Goal: Navigation & Orientation: Find specific page/section

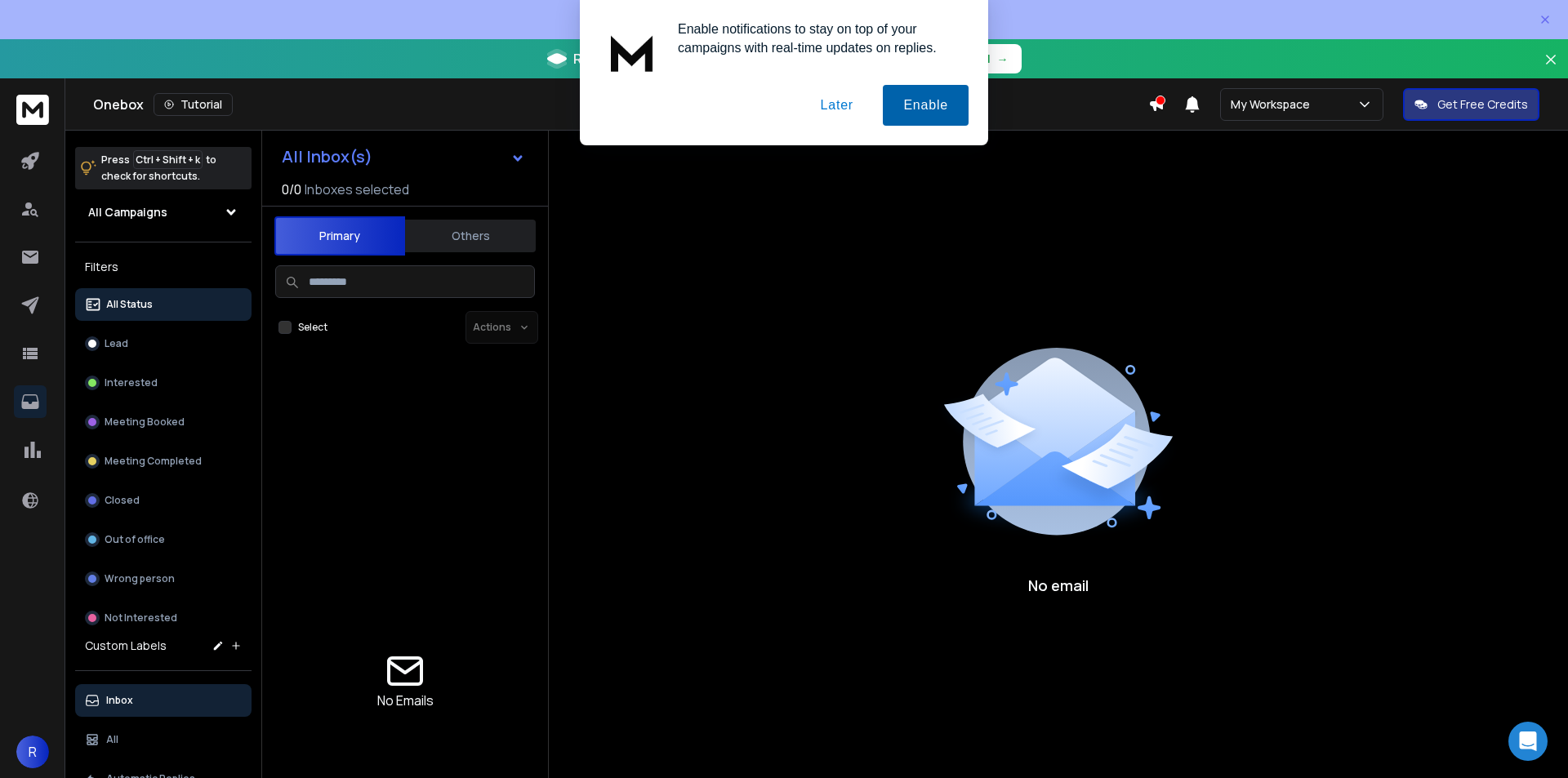
click at [927, 95] on button "Enable" at bounding box center [926, 105] width 86 height 41
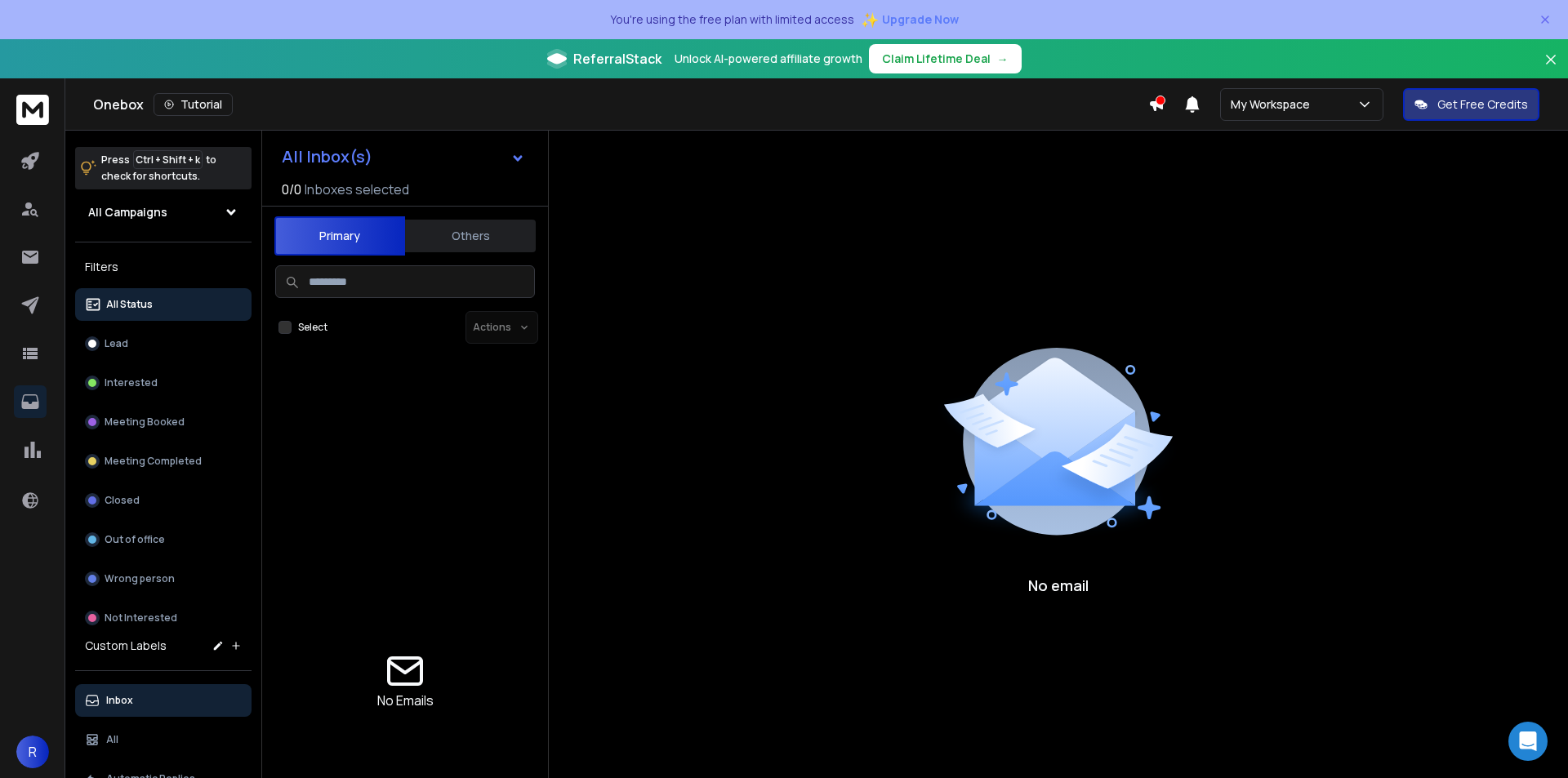
click at [611, 61] on div "ReferralStack Unlock AI-powered affiliate growth Lifetime Deals available! Clai…" at bounding box center [784, 58] width 1568 height 39
click at [36, 408] on icon at bounding box center [29, 401] width 17 height 15
click at [405, 237] on button "Others" at bounding box center [470, 236] width 131 height 36
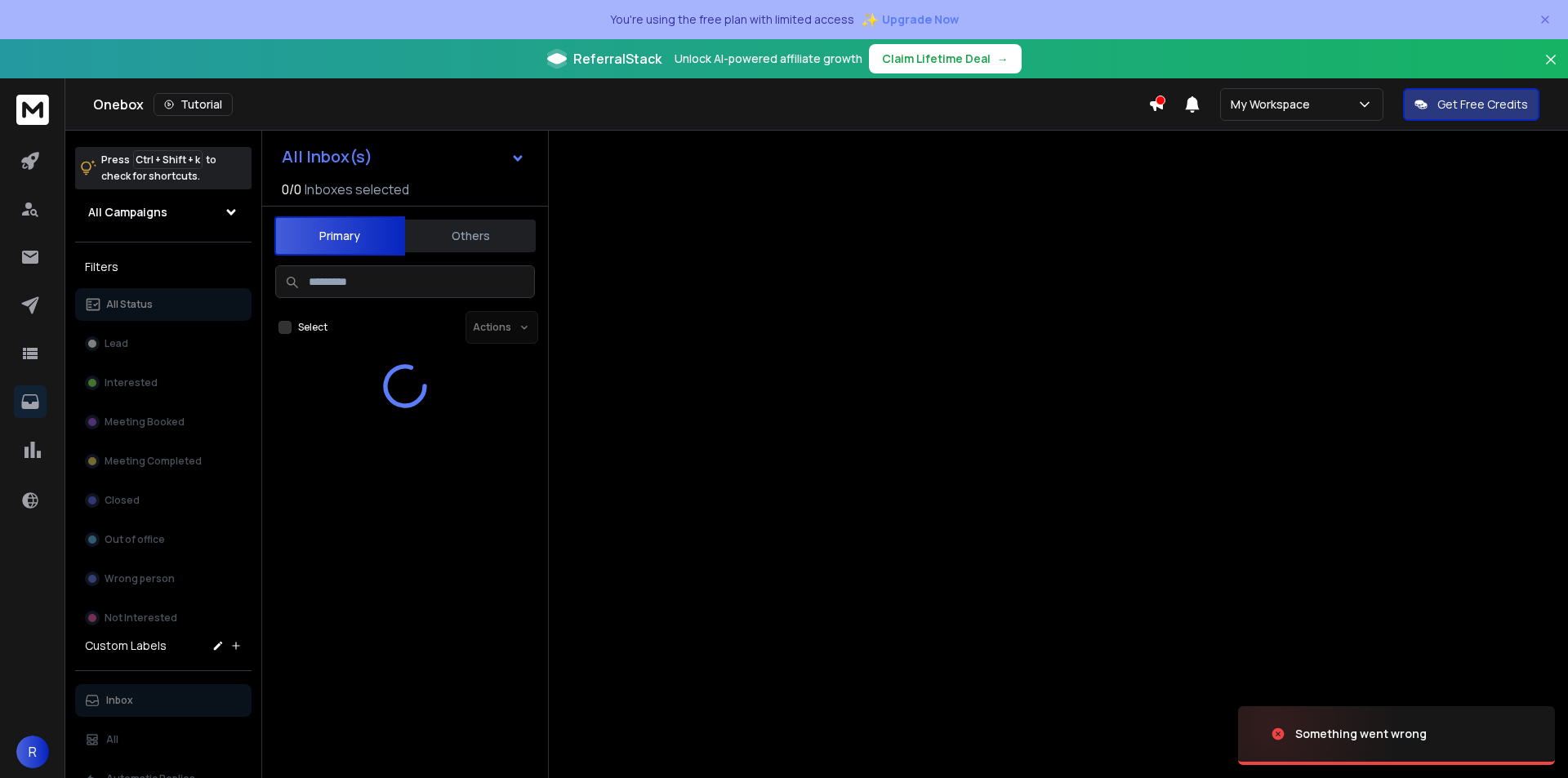
click at [275, 240] on button "Primary" at bounding box center [340, 236] width 131 height 39
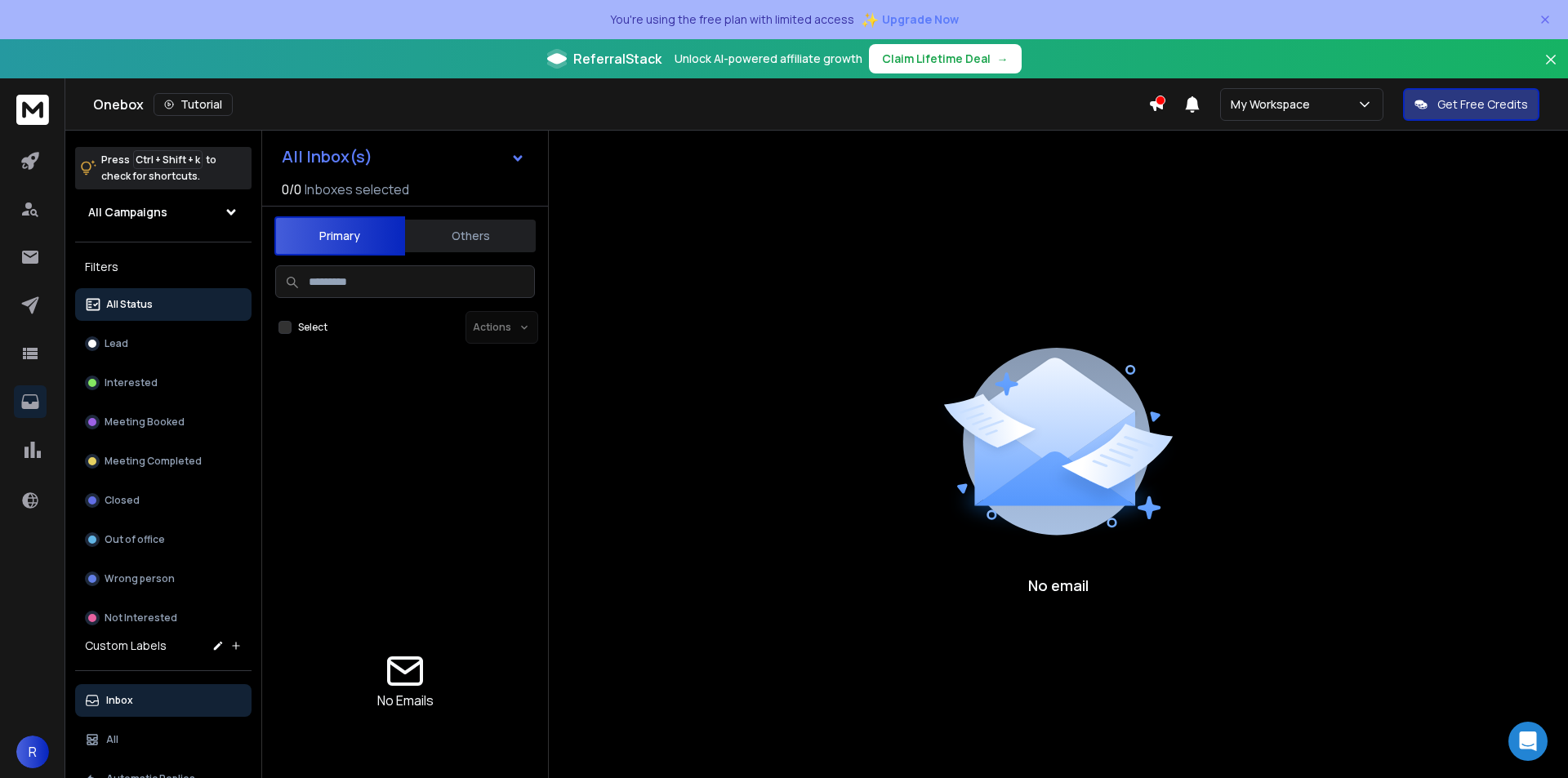
click at [40, 126] on div at bounding box center [33, 309] width 38 height 427
click at [29, 77] on div "ReferralStack Unlock AI-powered affiliate growth Lifetime Deals available! Clai…" at bounding box center [784, 58] width 1568 height 39
click at [1553, 59] on icon "Close banner" at bounding box center [1550, 59] width 15 height 15
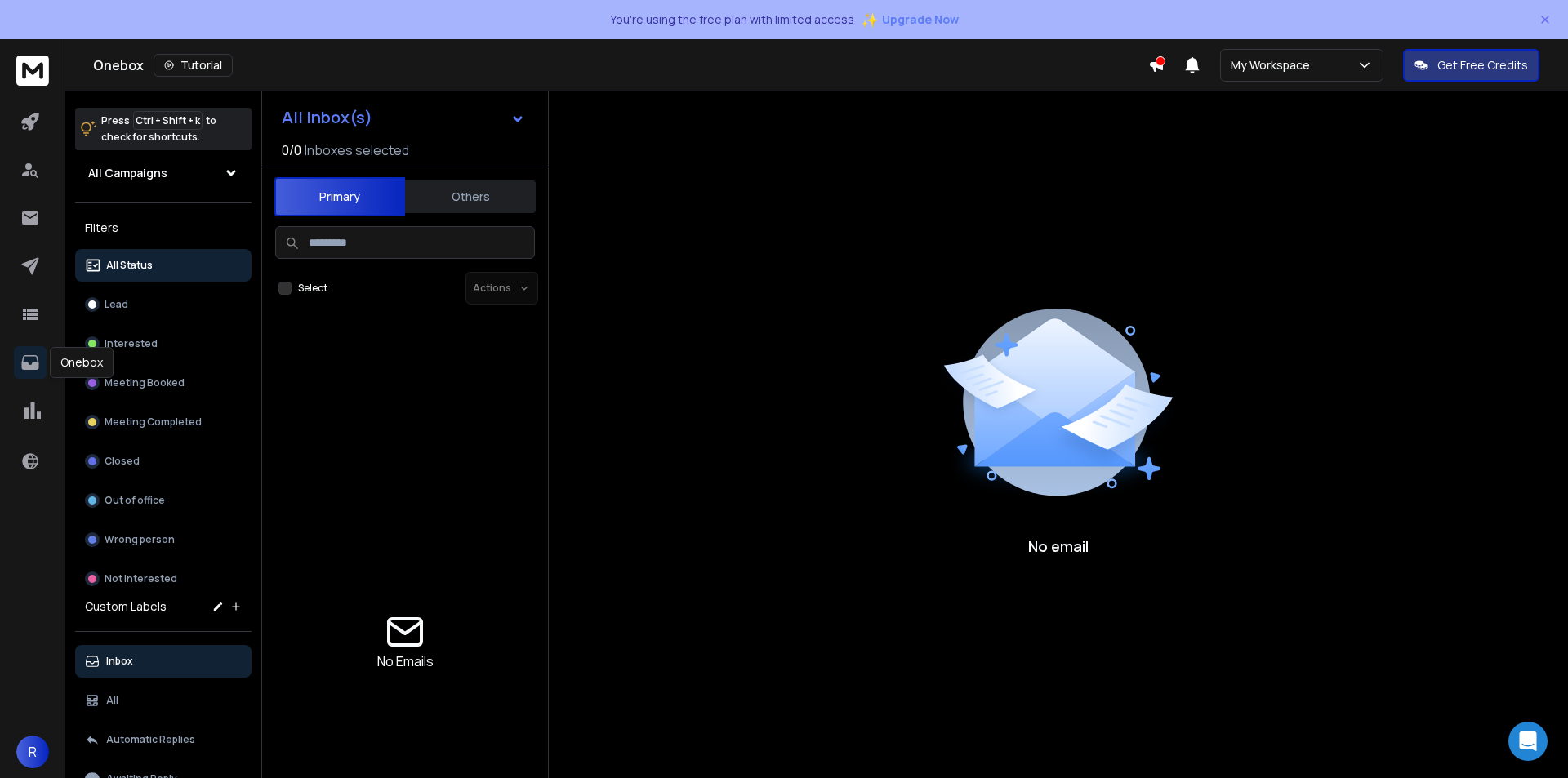
click at [31, 363] on icon at bounding box center [30, 363] width 20 height 20
click at [27, 172] on icon at bounding box center [30, 170] width 20 height 20
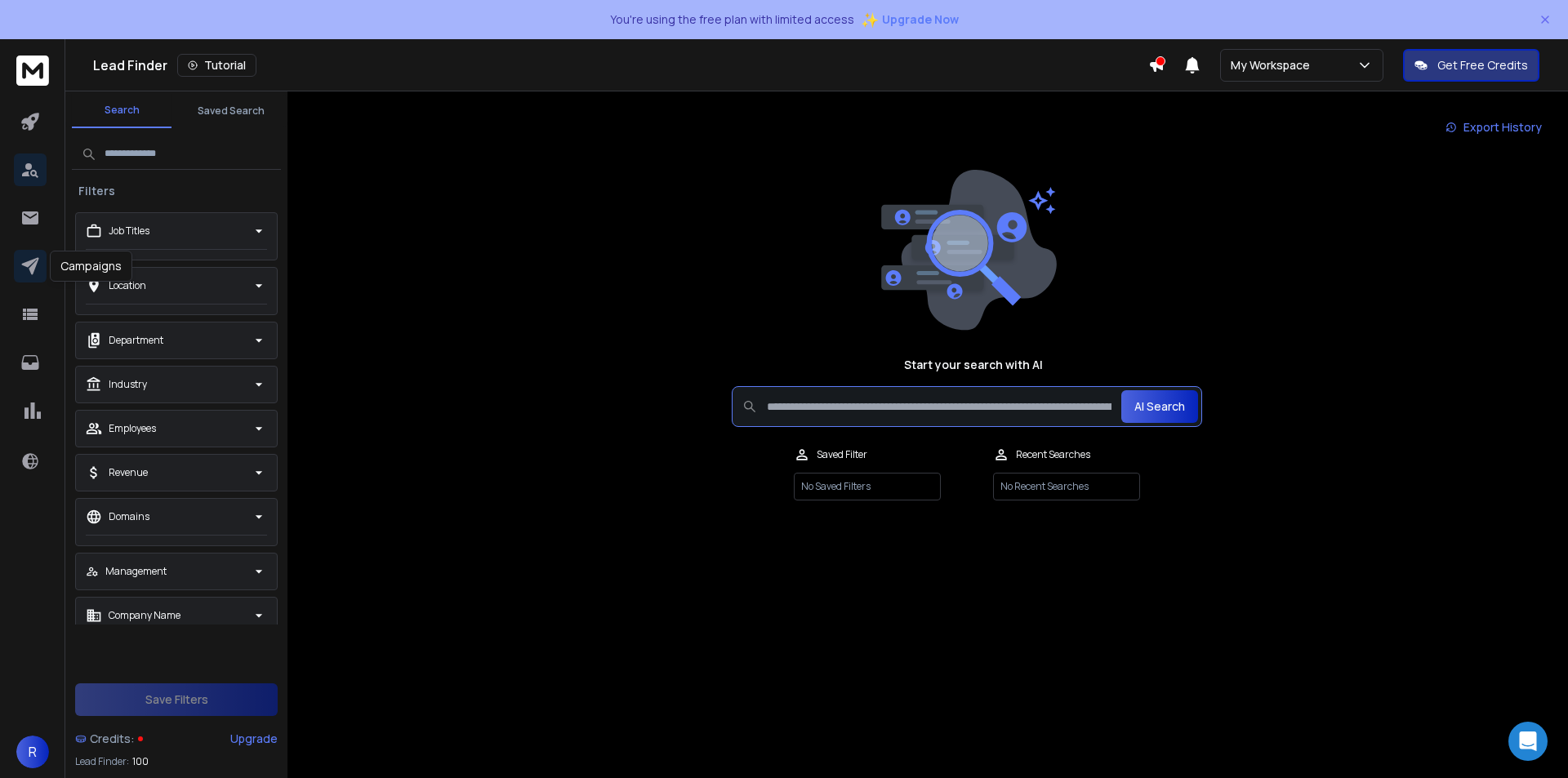
click at [29, 272] on icon at bounding box center [30, 267] width 20 height 20
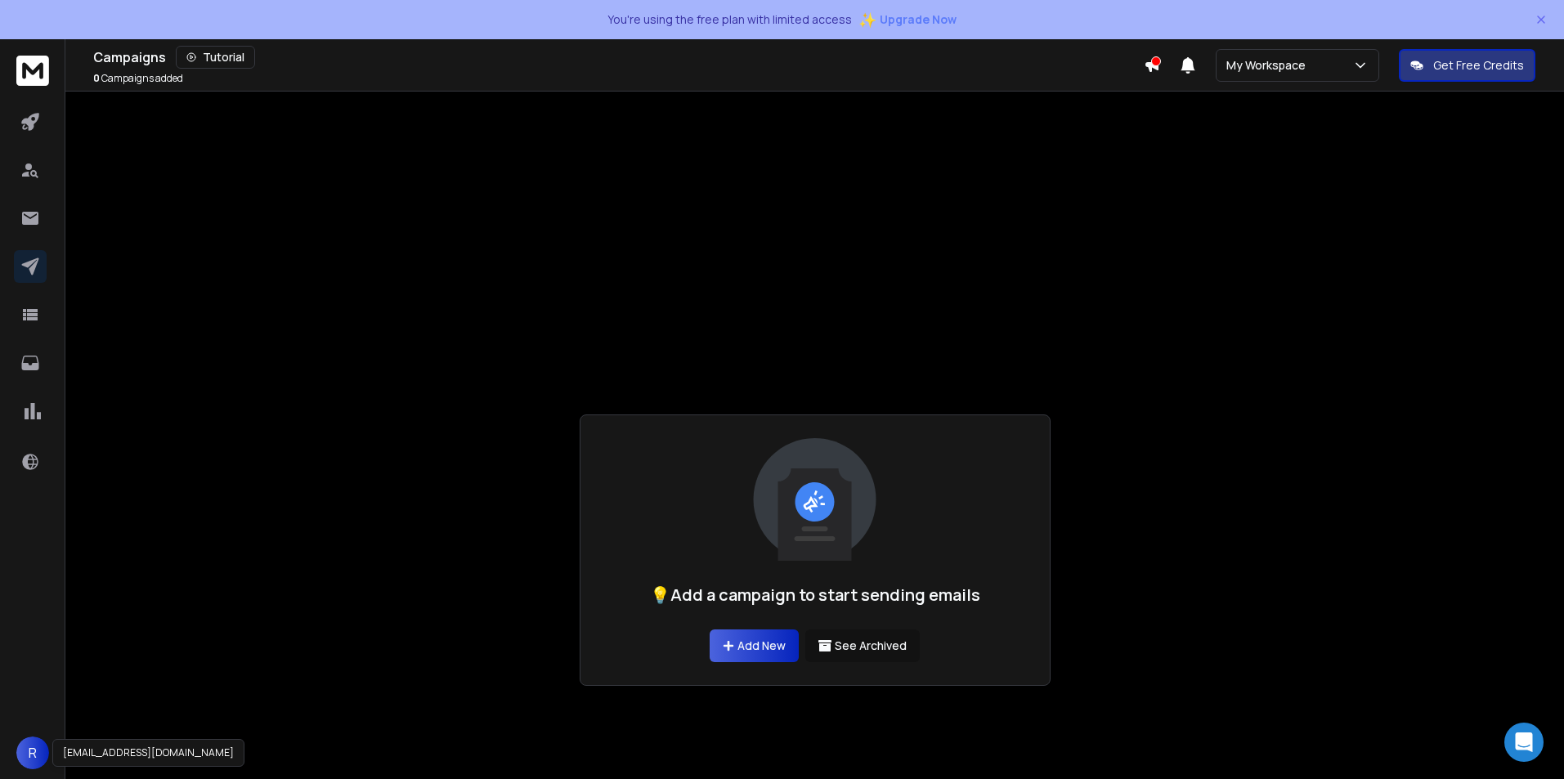
click at [23, 752] on span "R" at bounding box center [32, 753] width 33 height 33
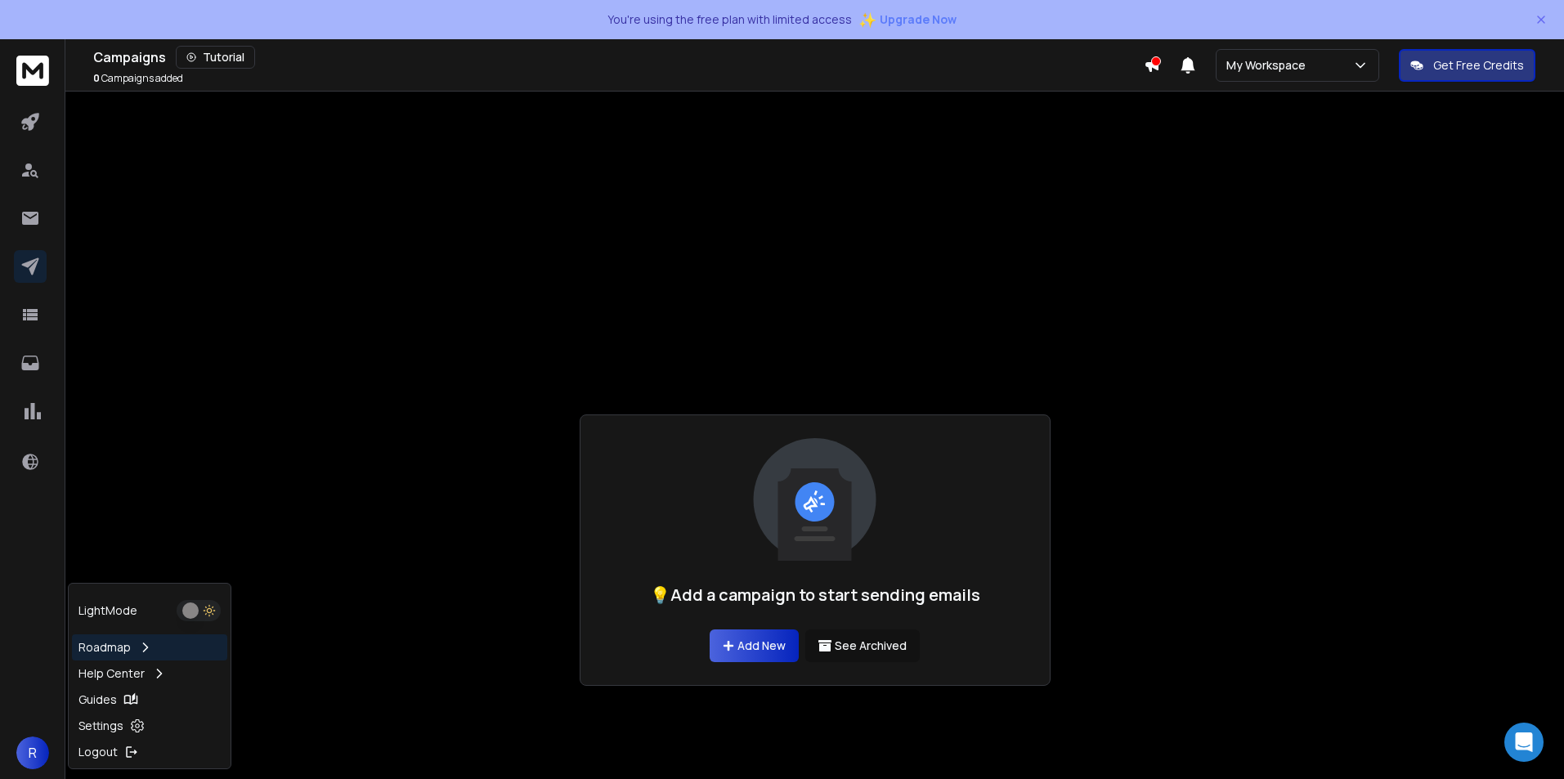
click at [43, 78] on icon at bounding box center [32, 71] width 33 height 30
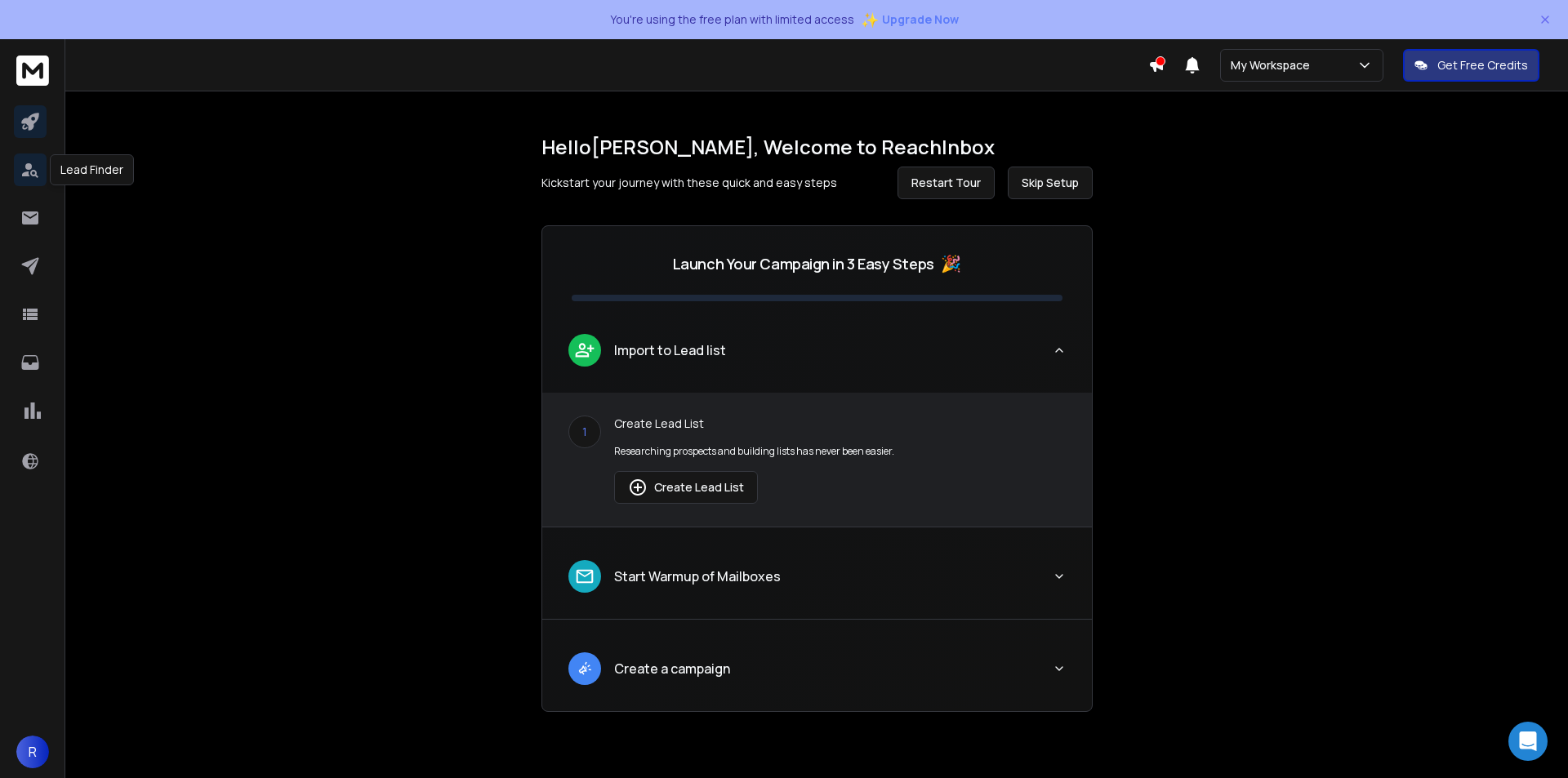
click at [39, 167] on icon at bounding box center [30, 170] width 20 height 20
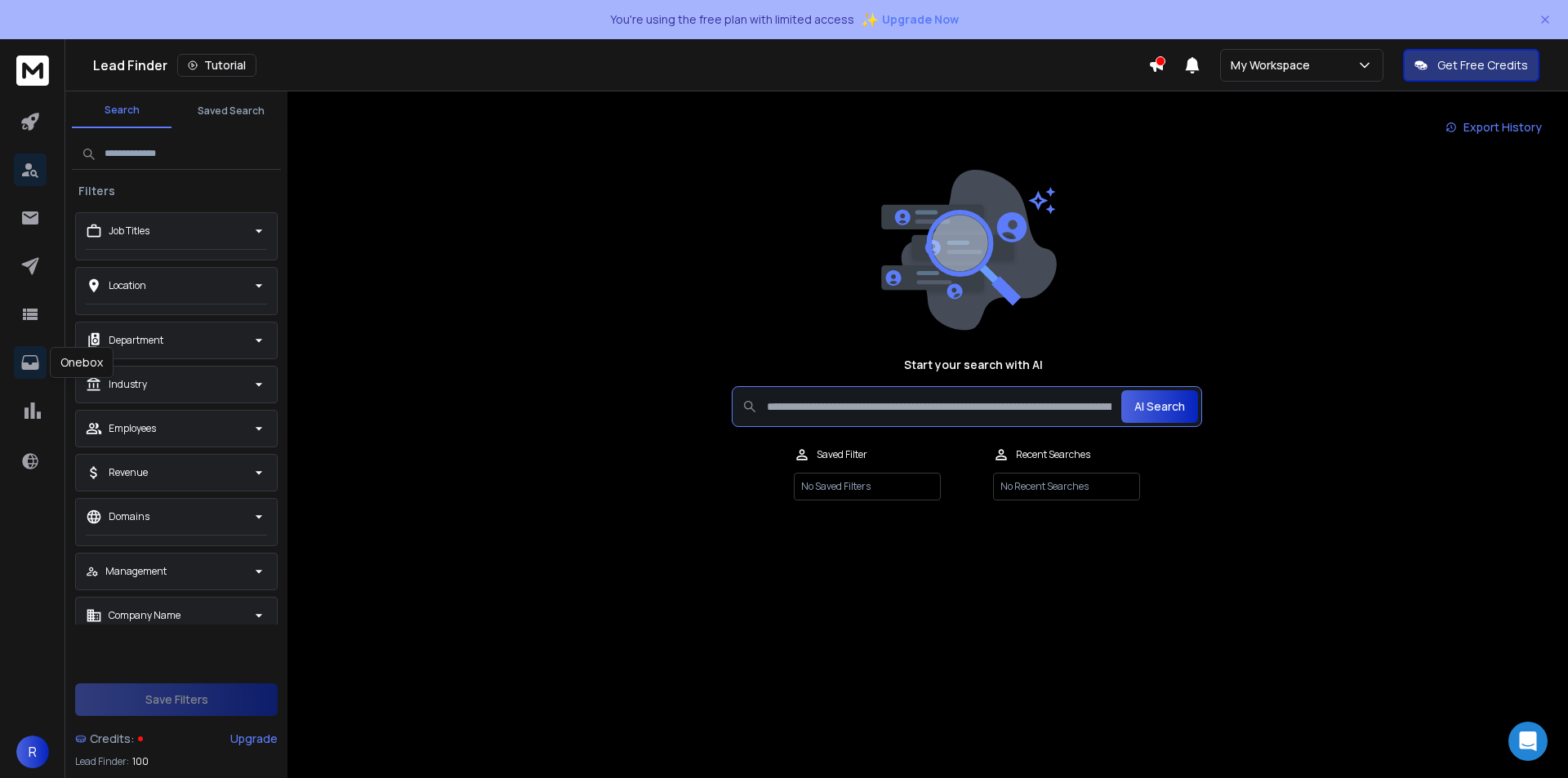
click at [19, 366] on link at bounding box center [30, 363] width 33 height 33
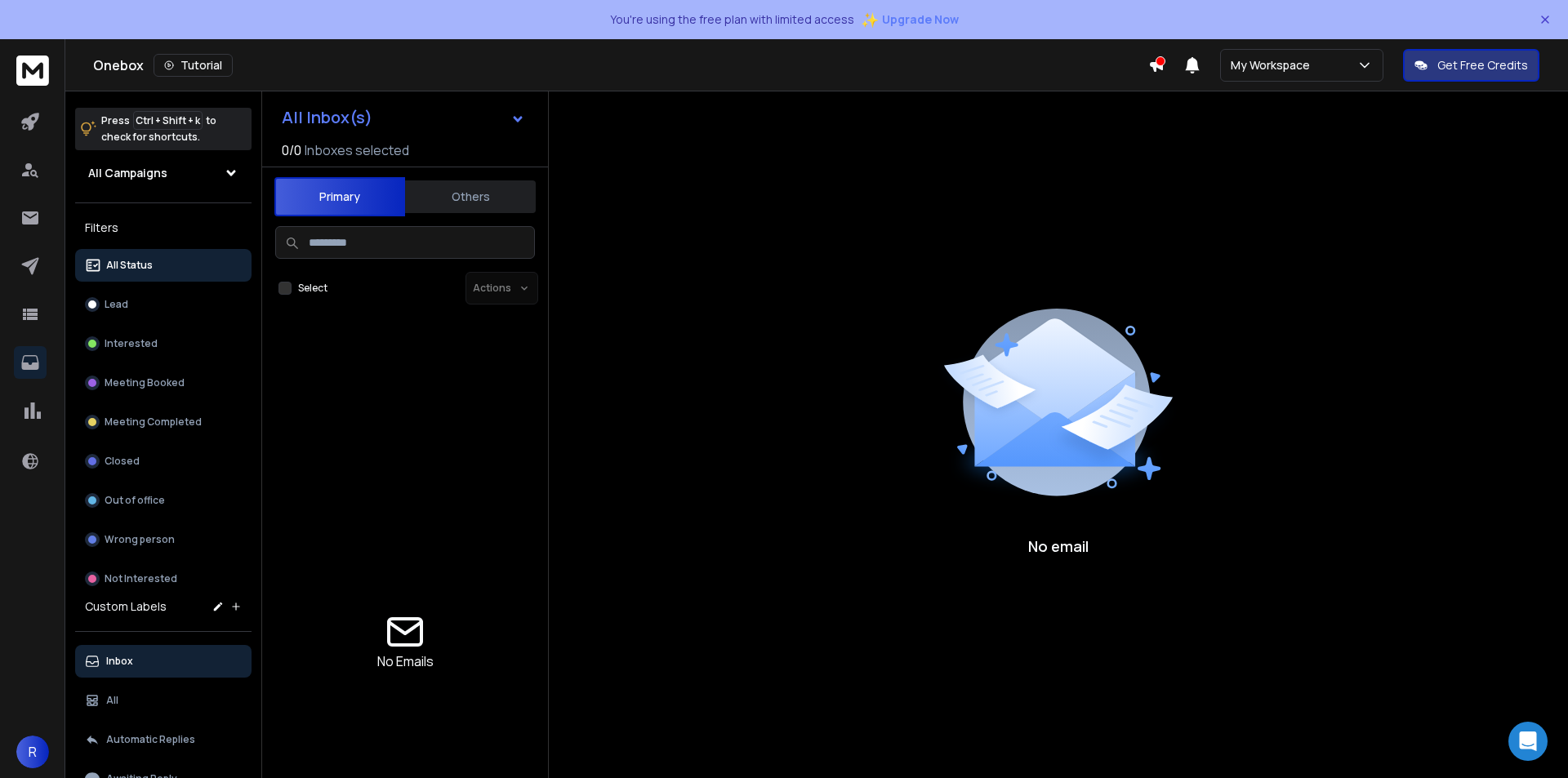
click at [1543, 14] on icon "Close notification" at bounding box center [1545, 19] width 13 height 13
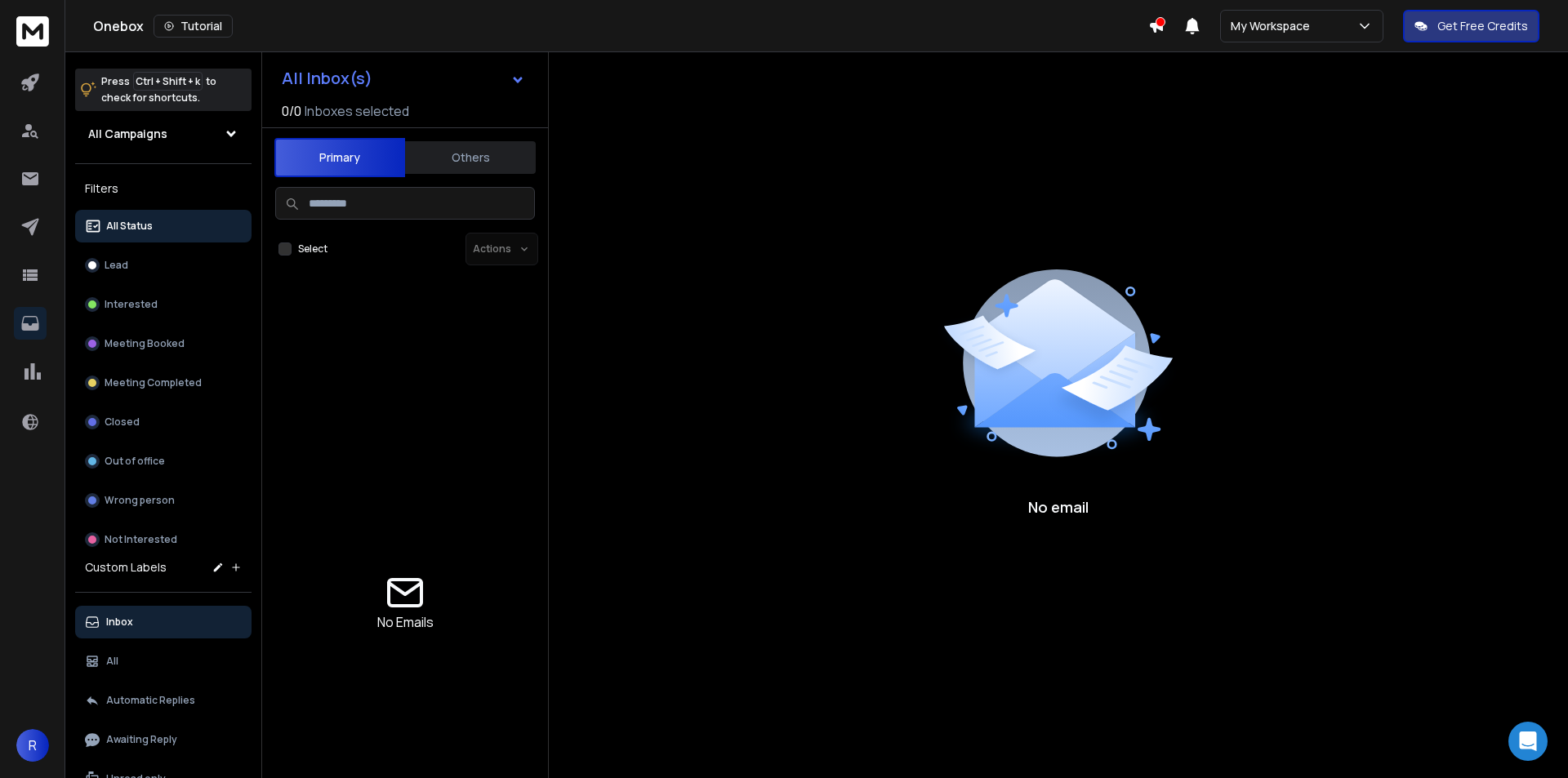
click at [1397, 242] on div "All Inbox(s) 0 / 0 Inboxes selected Primary Others Select Actions No Emails No …" at bounding box center [915, 440] width 1306 height 778
